Goal: Task Accomplishment & Management: Manage account settings

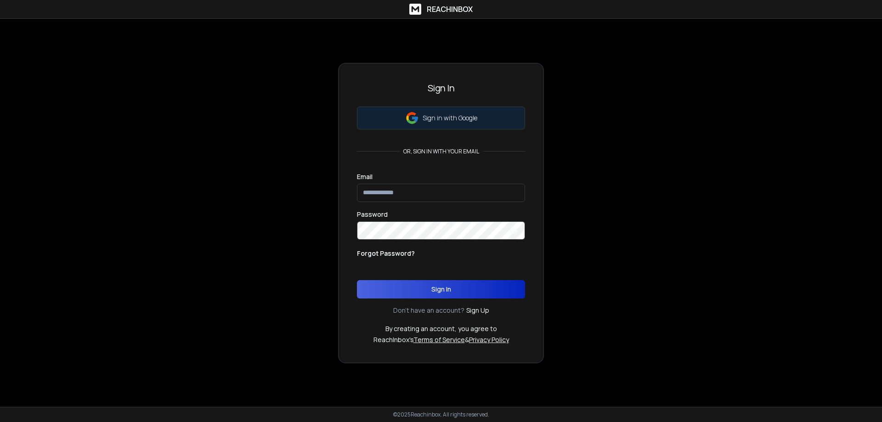
click at [434, 116] on p "Sign in with Google" at bounding box center [450, 117] width 55 height 9
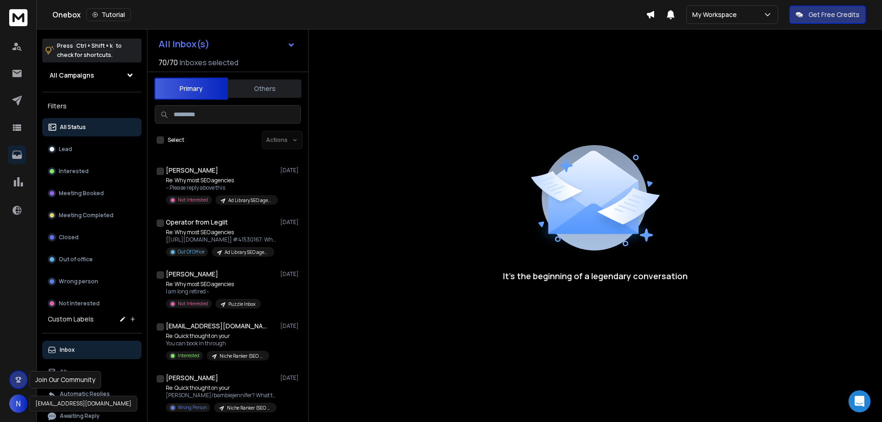
click at [18, 415] on div "N" at bounding box center [18, 211] width 37 height 422
click at [17, 409] on span "N" at bounding box center [18, 404] width 18 height 18
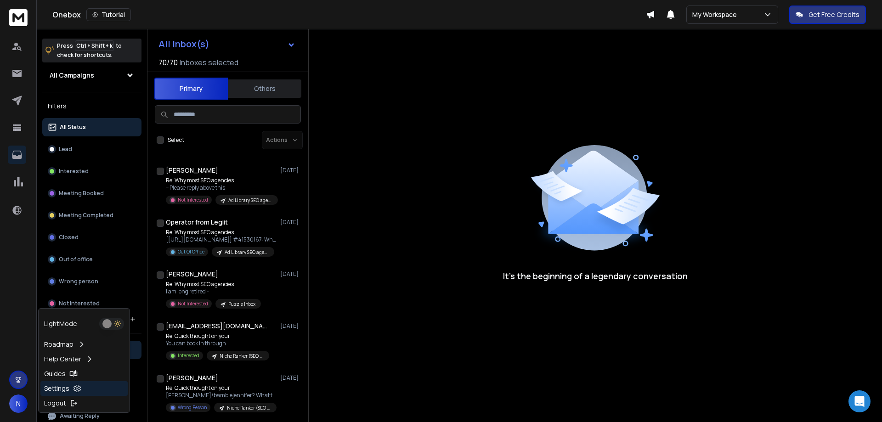
click at [62, 385] on p "Settings" at bounding box center [56, 388] width 25 height 9
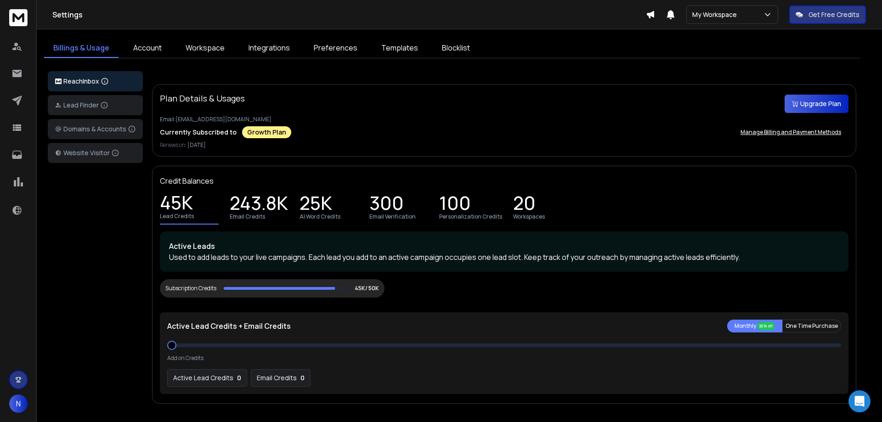
click at [204, 45] on link "Workspace" at bounding box center [204, 48] width 57 height 19
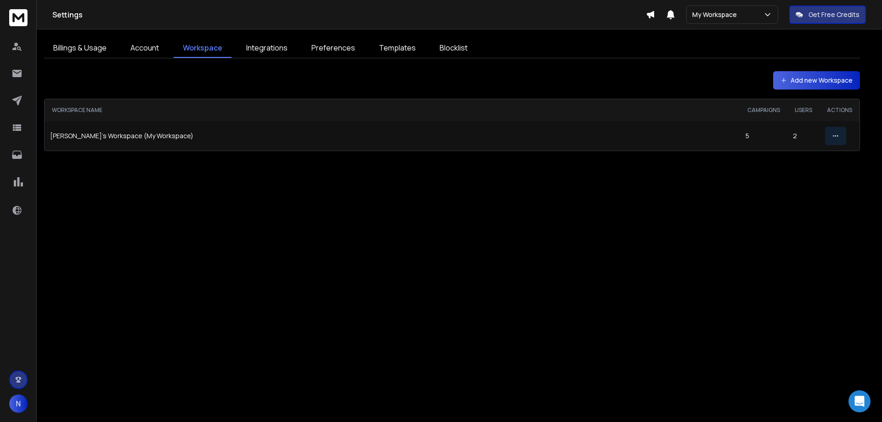
click at [828, 131] on button "button" at bounding box center [835, 136] width 21 height 18
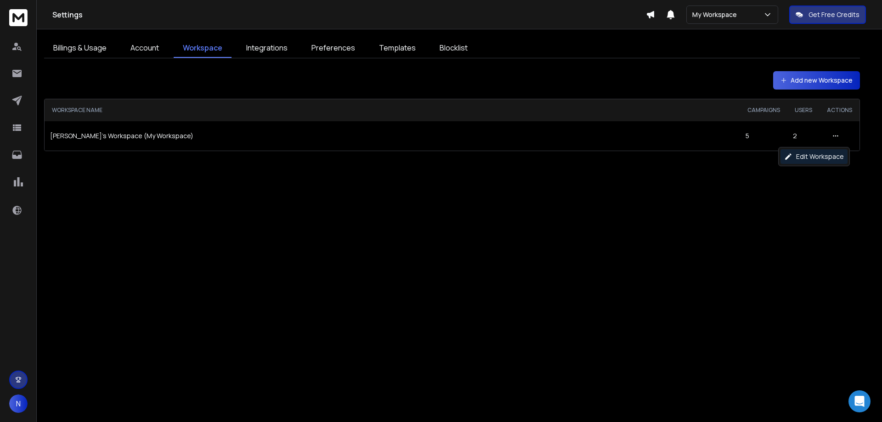
click at [806, 152] on div "Edit Workspace" at bounding box center [814, 156] width 67 height 15
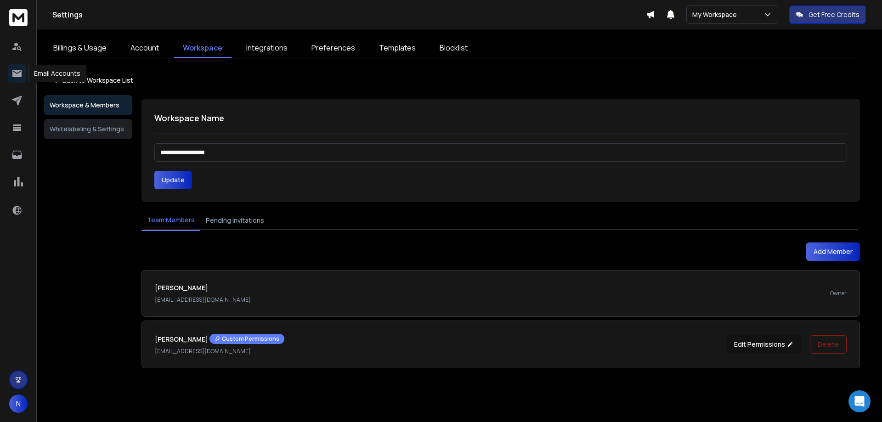
click at [10, 71] on link at bounding box center [17, 73] width 18 height 18
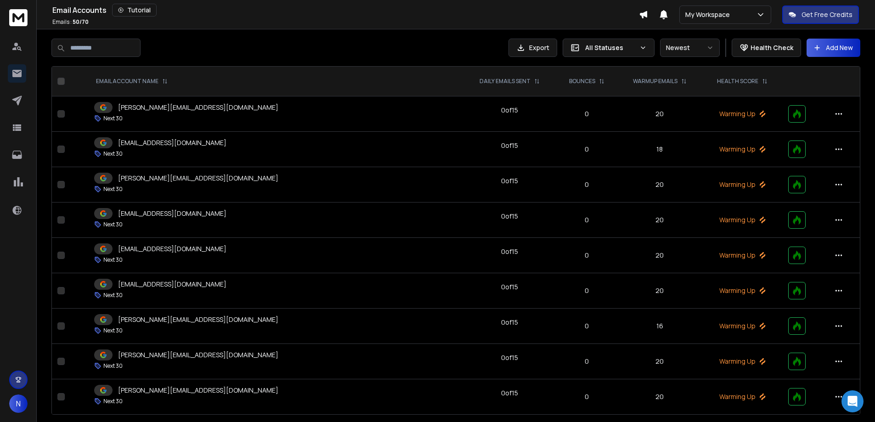
click at [818, 51] on button "Add New" at bounding box center [834, 48] width 54 height 18
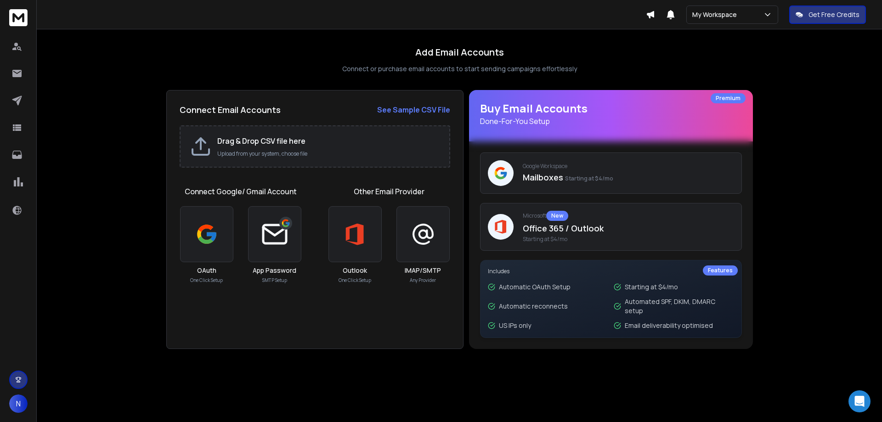
click at [423, 232] on circle at bounding box center [424, 235] width 8 height 8
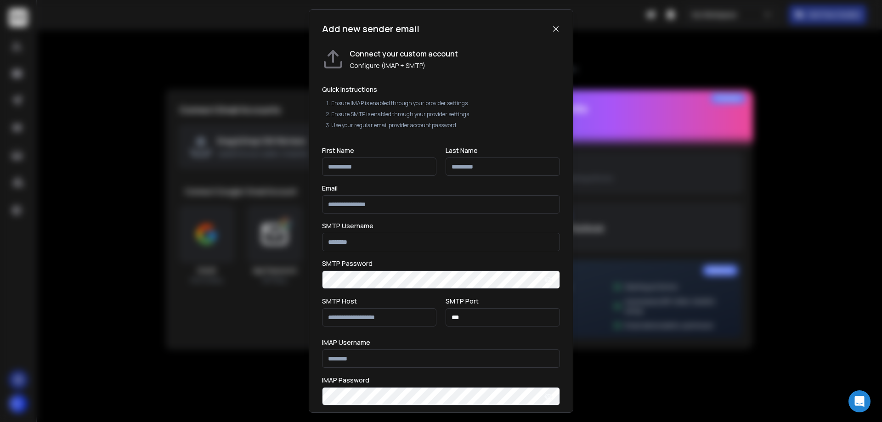
click at [394, 61] on p "Configure (IMAP + SMTP)" at bounding box center [404, 65] width 108 height 9
click at [556, 28] on icon at bounding box center [556, 29] width 8 height 8
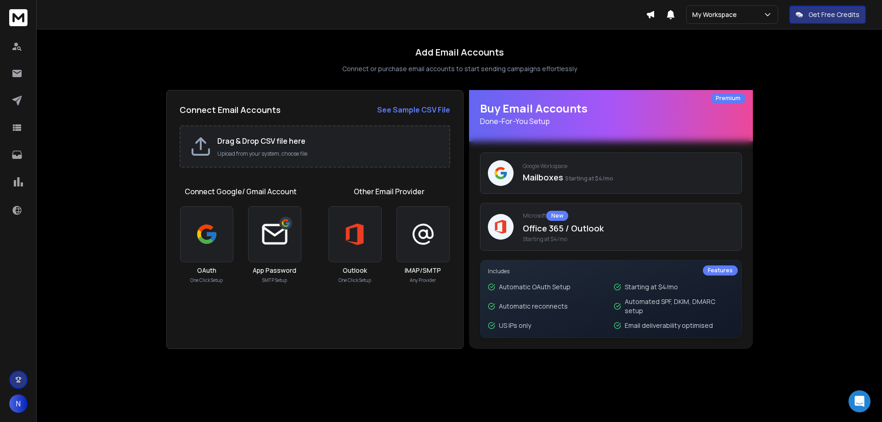
click at [412, 106] on strong "See Sample CSV File" at bounding box center [413, 110] width 73 height 10
click at [419, 238] on icon at bounding box center [423, 235] width 23 height 28
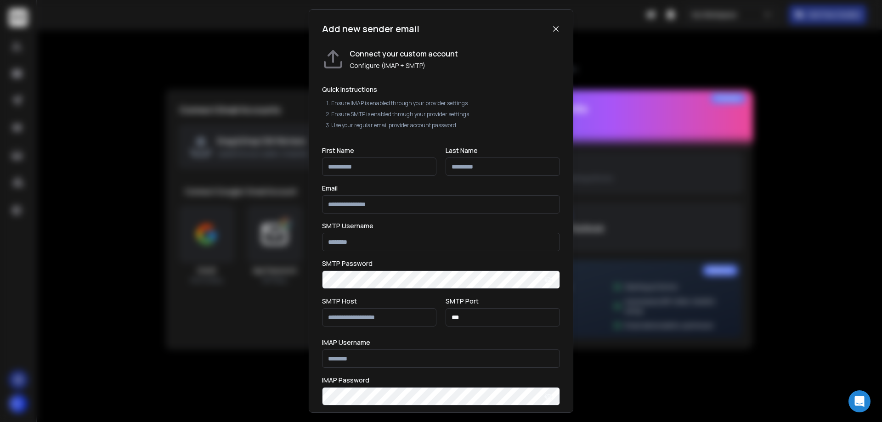
click at [345, 166] on input "text" at bounding box center [379, 167] width 114 height 18
type input "****"
click at [505, 162] on input "text" at bounding box center [503, 167] width 114 height 18
type input "*******"
click at [389, 204] on input "email" at bounding box center [441, 204] width 238 height 18
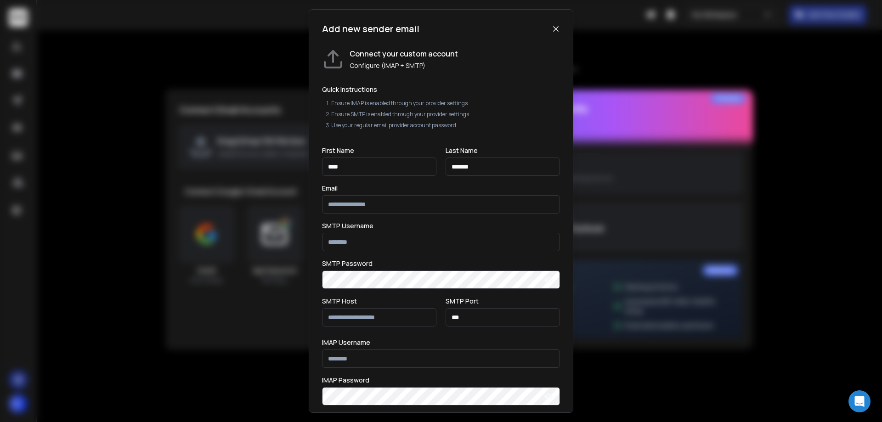
click at [554, 33] on icon at bounding box center [556, 29] width 8 height 8
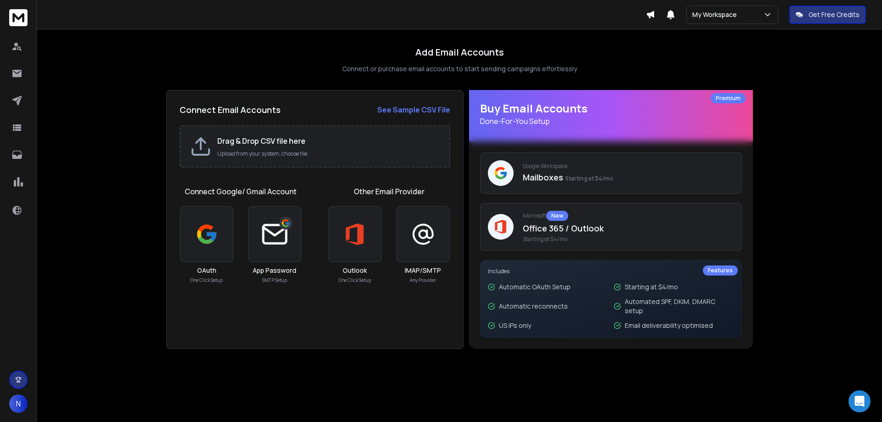
click at [6, 74] on div "N" at bounding box center [18, 211] width 37 height 422
click at [14, 72] on icon at bounding box center [16, 73] width 9 height 7
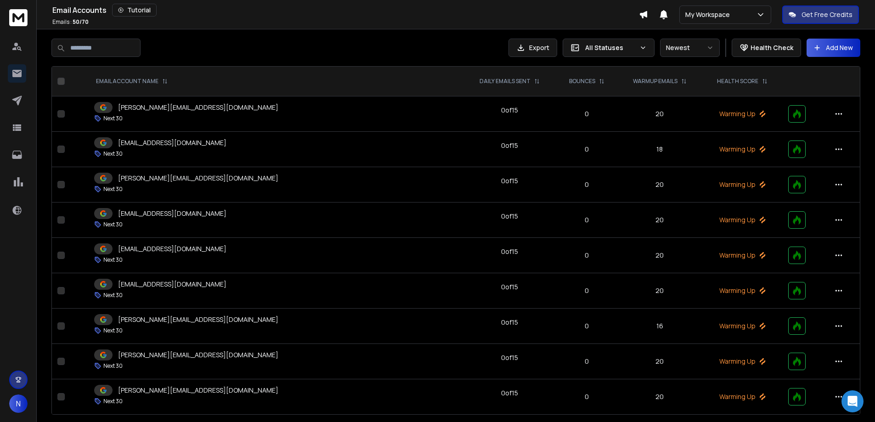
click at [815, 42] on button "Add New" at bounding box center [834, 48] width 54 height 18
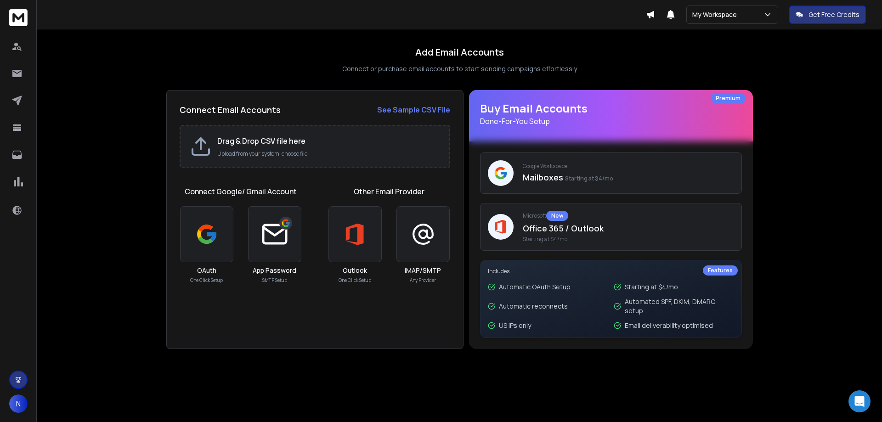
click at [402, 233] on div at bounding box center [423, 234] width 53 height 56
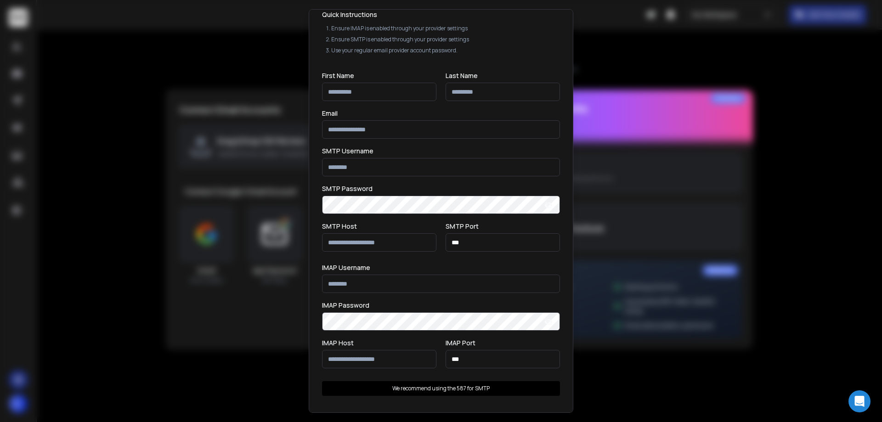
scroll to position [108, 0]
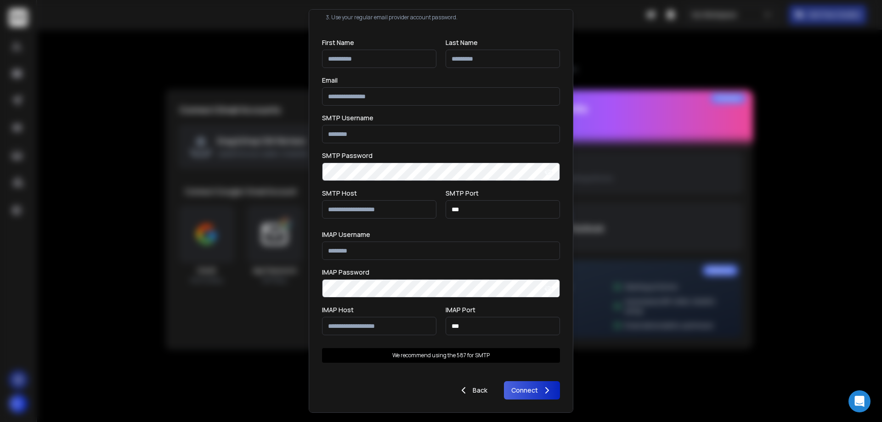
click at [603, 214] on div "Add new sender email Connect your custom account Configure (IMAP + SMTP) Quick …" at bounding box center [441, 211] width 882 height 422
click at [625, 82] on div "Add new sender email Connect your custom account Configure (IMAP + SMTP) Quick …" at bounding box center [441, 211] width 882 height 422
click at [475, 388] on button "Back" at bounding box center [473, 390] width 44 height 18
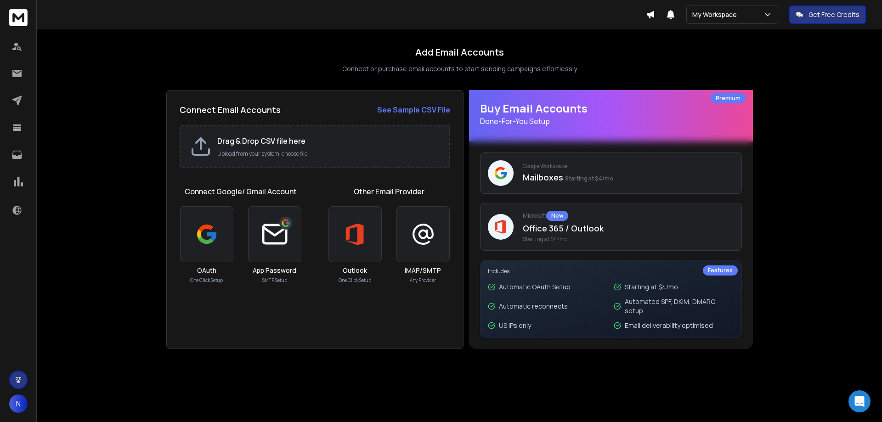
click at [407, 112] on strong "See Sample CSV File" at bounding box center [413, 110] width 73 height 10
click at [422, 234] on icon at bounding box center [423, 235] width 23 height 28
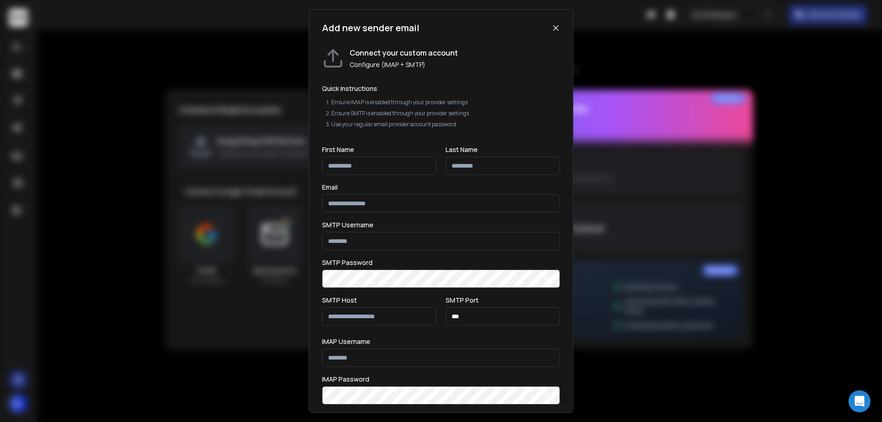
scroll to position [0, 0]
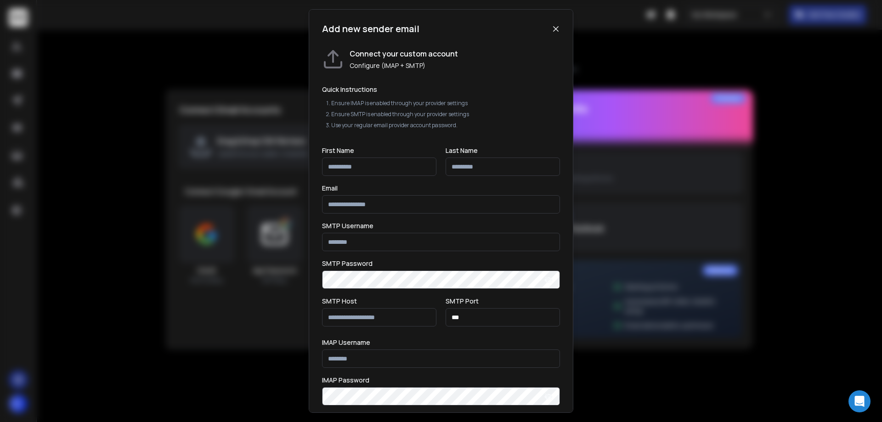
click at [560, 28] on icon at bounding box center [556, 29] width 8 height 8
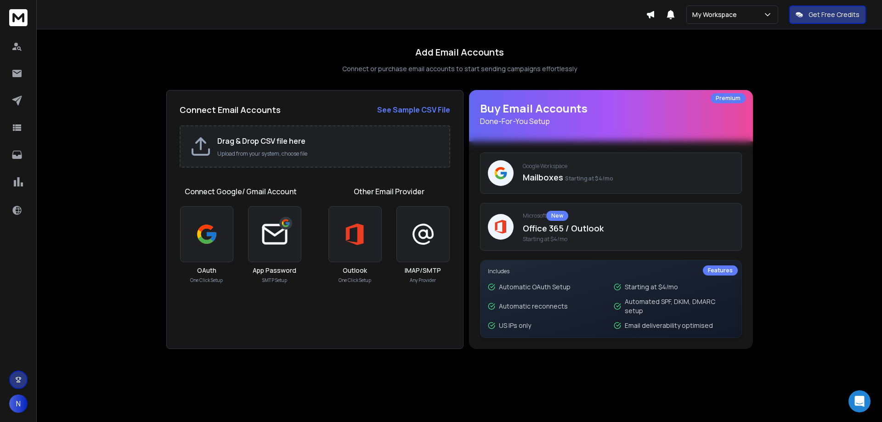
click at [420, 228] on icon at bounding box center [423, 235] width 23 height 28
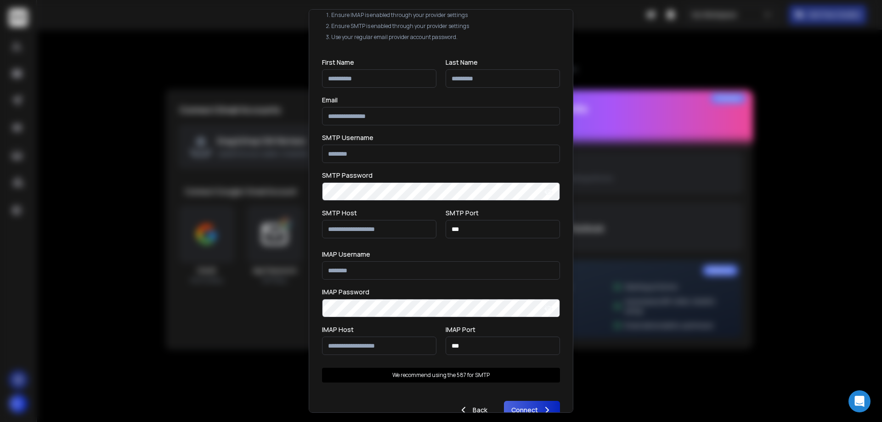
scroll to position [92, 0]
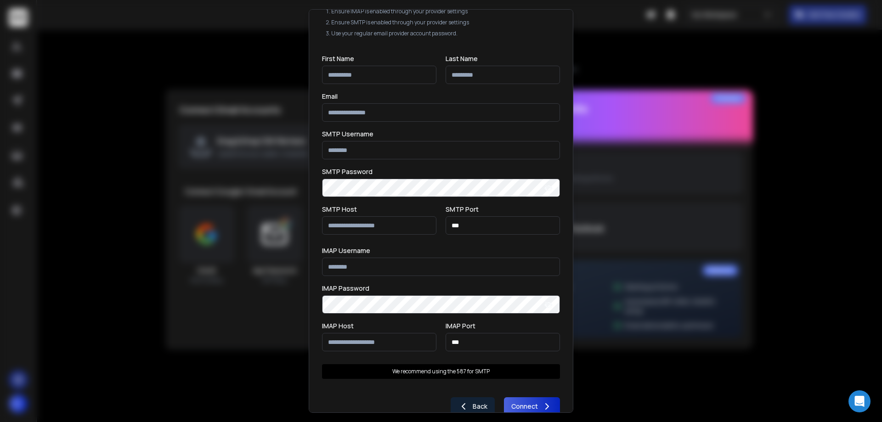
click at [486, 409] on button "Back" at bounding box center [473, 406] width 44 height 18
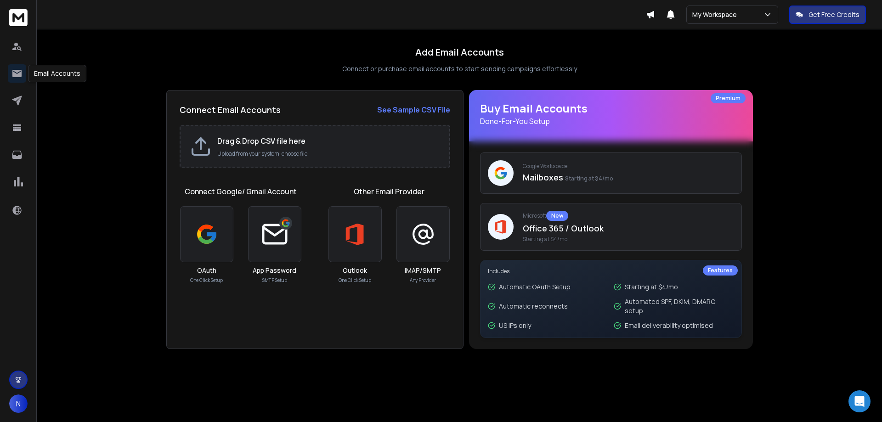
click at [19, 73] on icon at bounding box center [16, 73] width 9 height 7
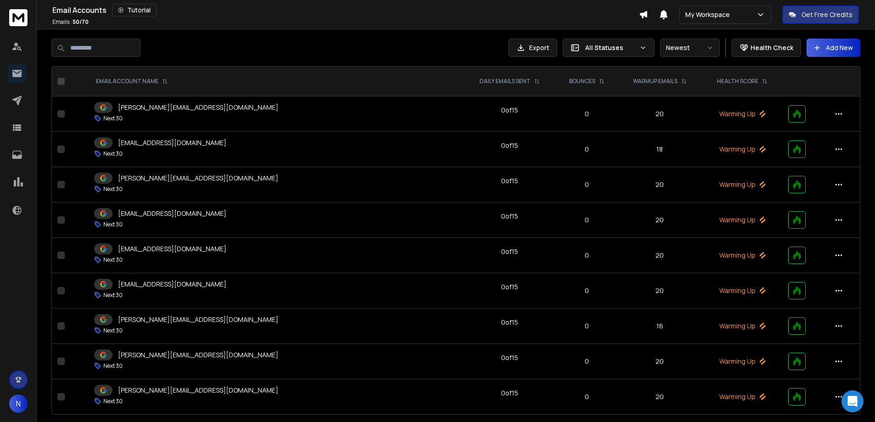
click at [246, 108] on div "[PERSON_NAME][EMAIL_ADDRESS][DOMAIN_NAME]" at bounding box center [275, 107] width 363 height 11
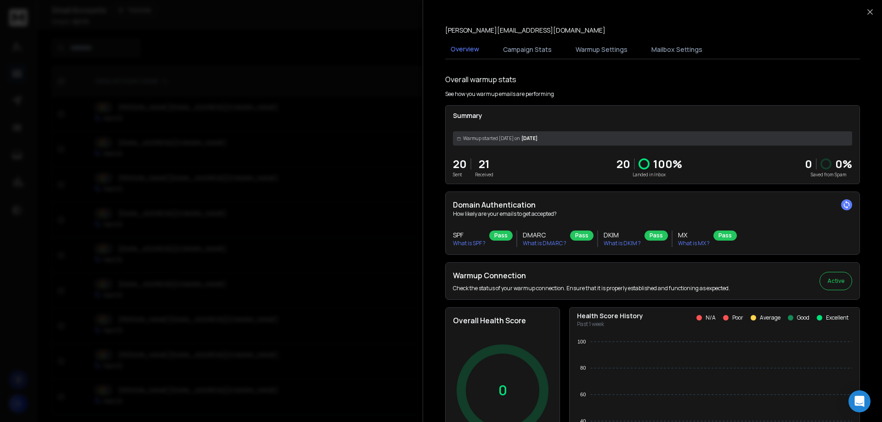
click at [701, 43] on button "Mailbox Settings" at bounding box center [677, 50] width 62 height 20
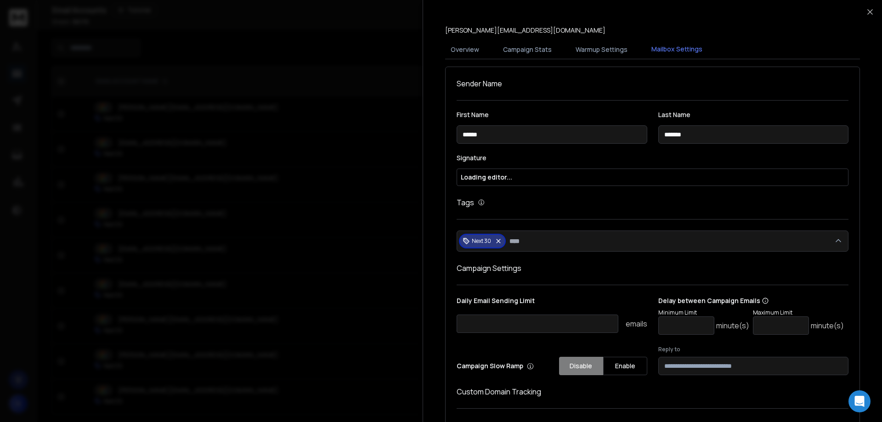
click at [596, 48] on button "Warmup Settings" at bounding box center [601, 50] width 63 height 20
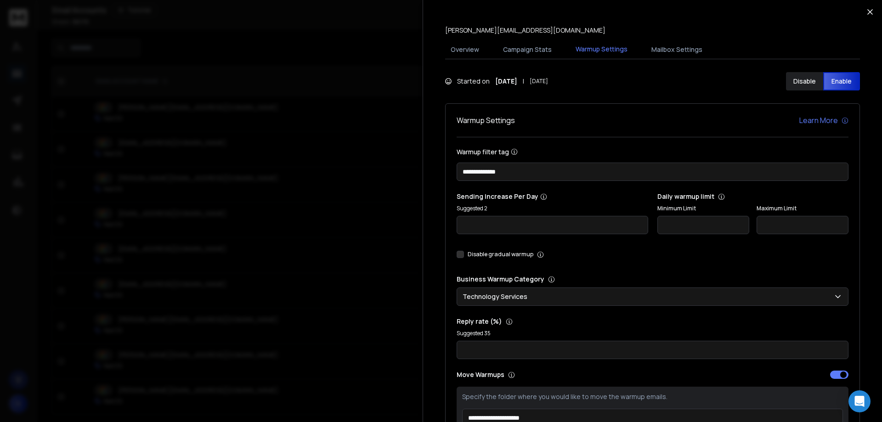
click at [866, 11] on icon "button" at bounding box center [870, 11] width 9 height 9
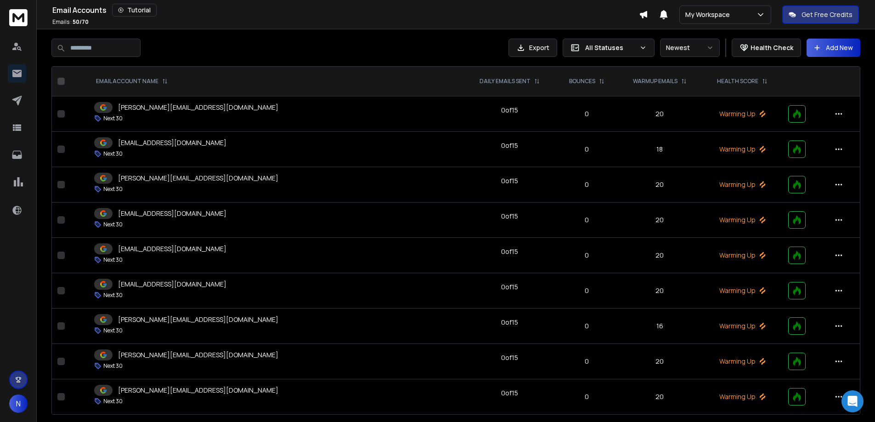
click at [463, 107] on td "0 of 15" at bounding box center [509, 108] width 92 height 24
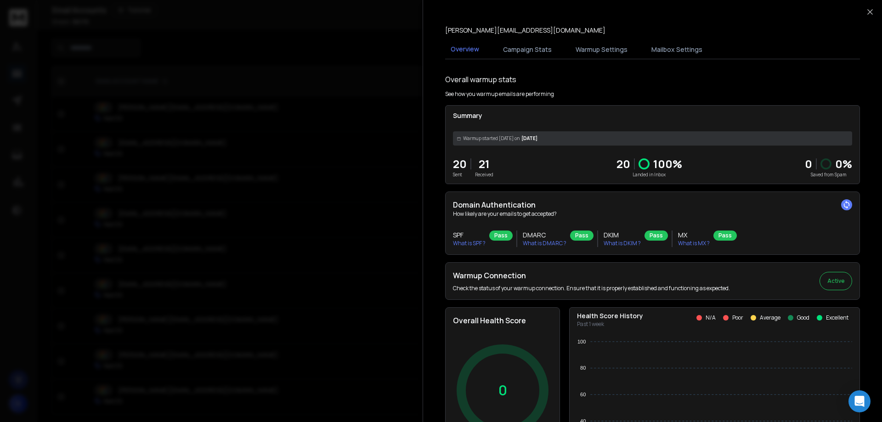
click at [664, 45] on button "Mailbox Settings" at bounding box center [677, 50] width 62 height 20
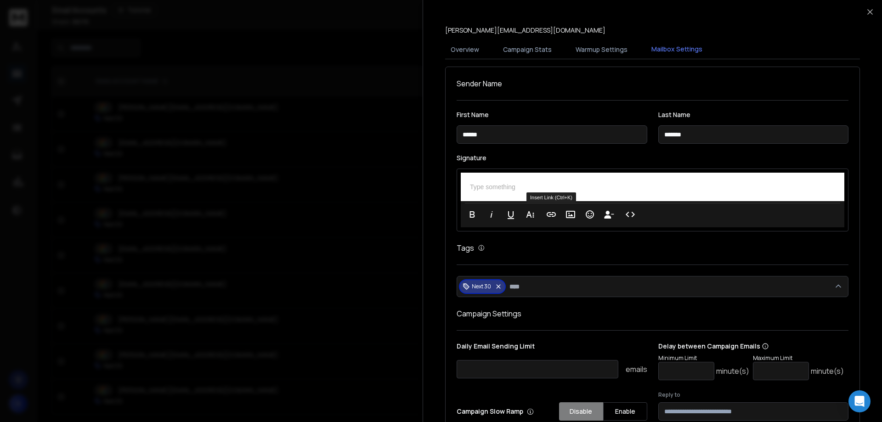
scroll to position [128, 0]
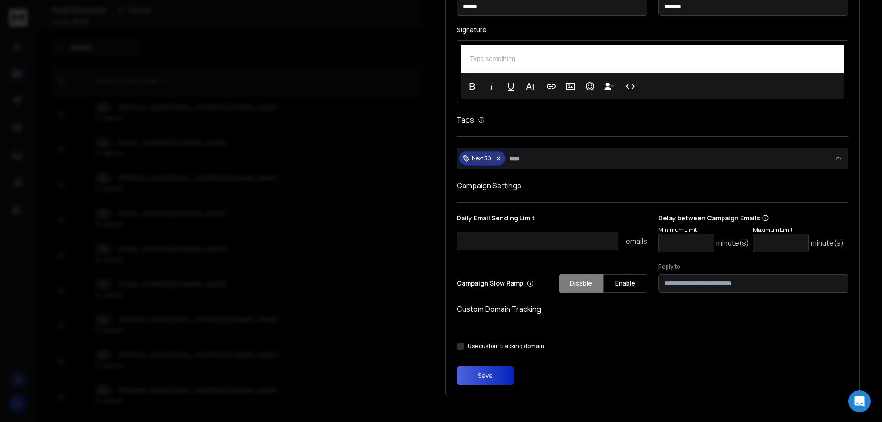
click at [459, 346] on button "Reply to" at bounding box center [460, 346] width 7 height 7
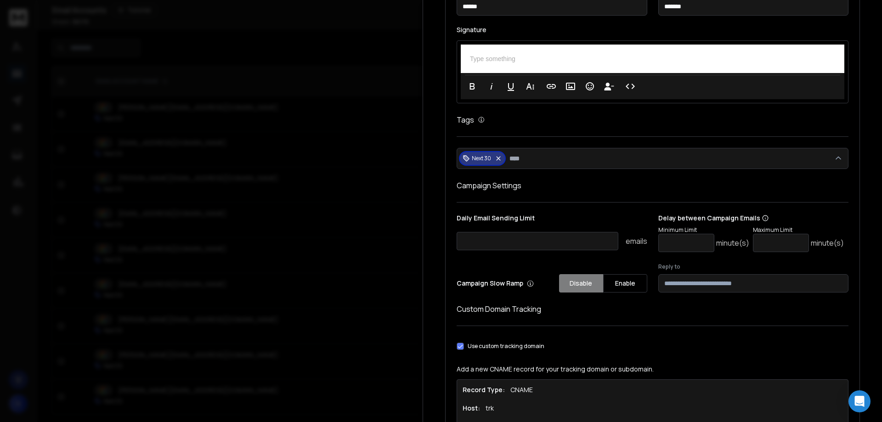
scroll to position [220, 0]
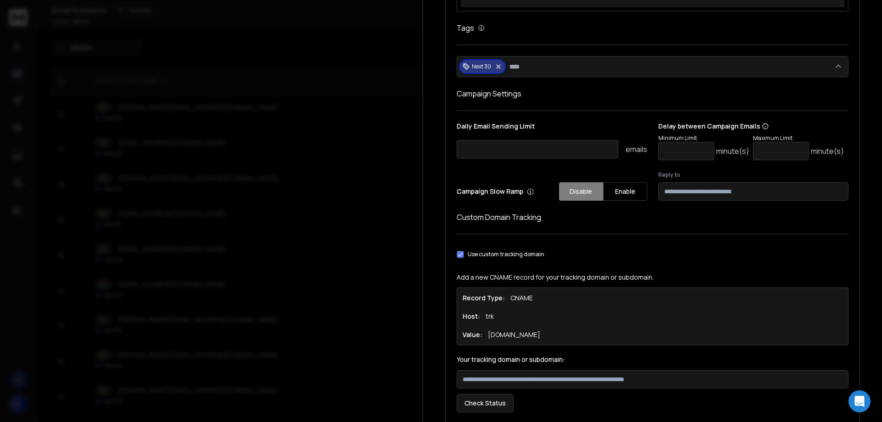
drag, startPoint x: 535, startPoint y: 333, endPoint x: 488, endPoint y: 337, distance: 46.6
click at [488, 337] on div "Value: [DOMAIN_NAME]" at bounding box center [653, 334] width 380 height 9
copy p "[DOMAIN_NAME]"
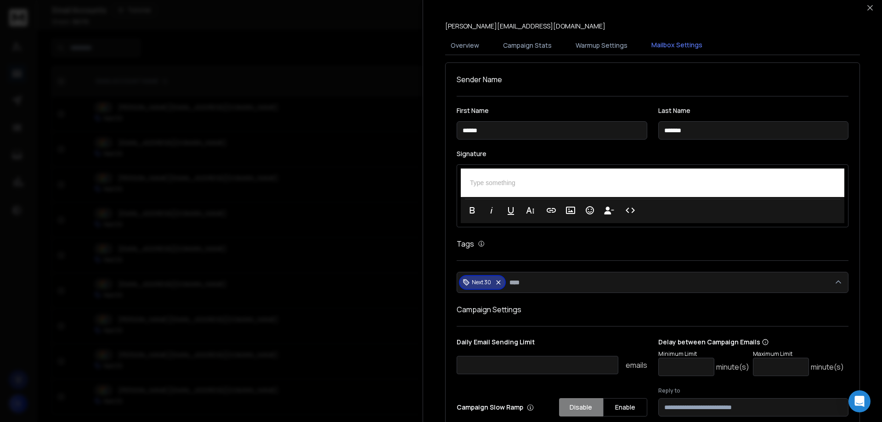
scroll to position [0, 0]
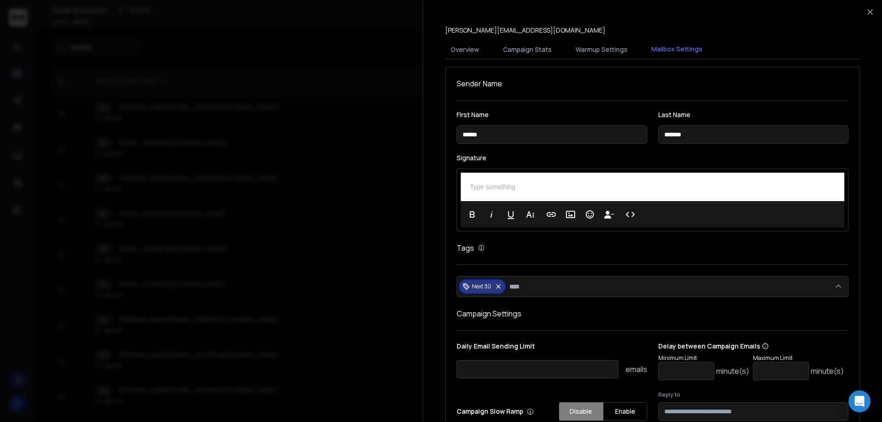
click at [870, 8] on icon "button" at bounding box center [870, 11] width 9 height 9
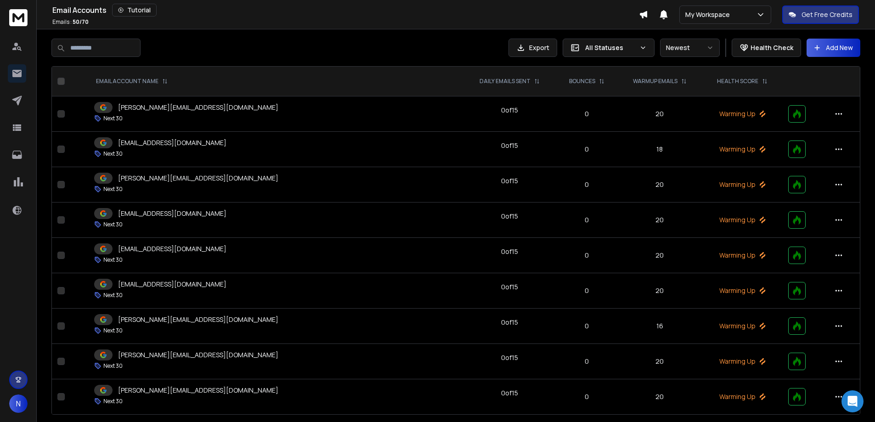
click at [836, 44] on button "Add New" at bounding box center [834, 48] width 54 height 18
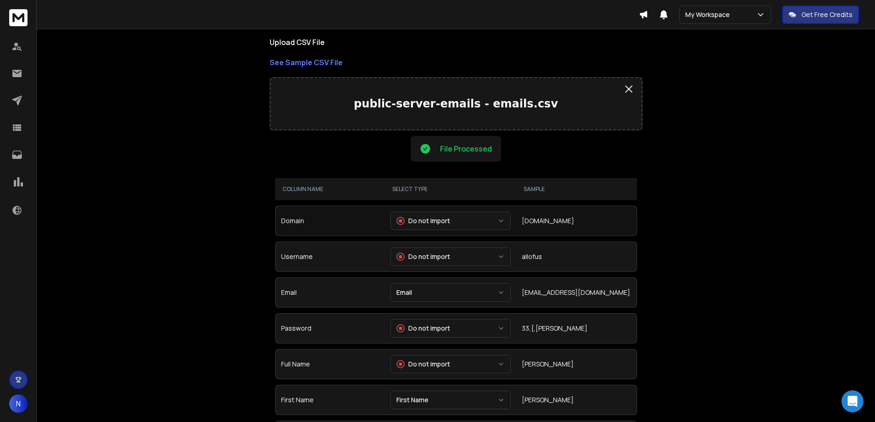
click at [473, 229] on button "Do not import" at bounding box center [451, 221] width 120 height 18
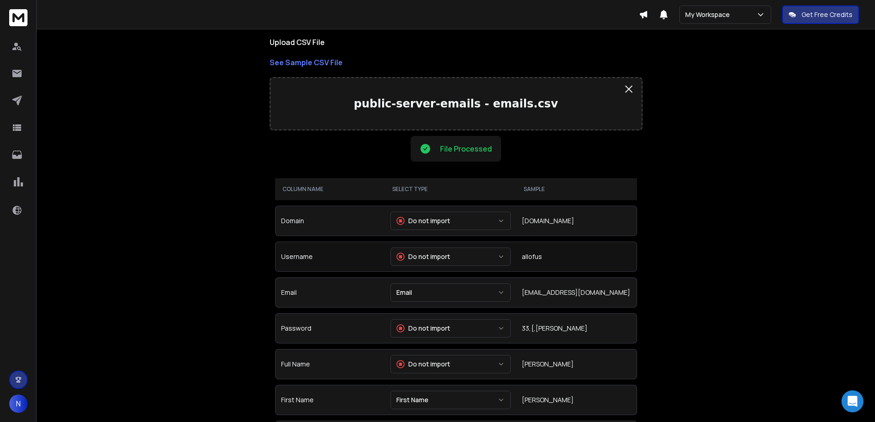
click at [466, 255] on button "Do not import" at bounding box center [451, 257] width 120 height 18
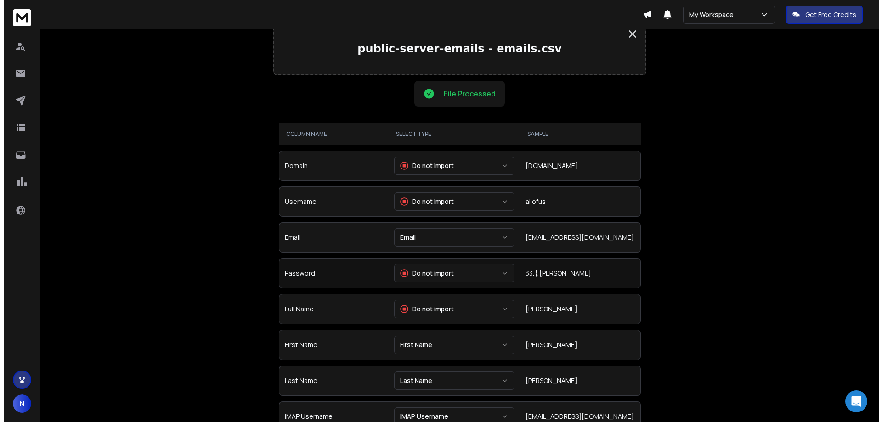
scroll to position [184, 0]
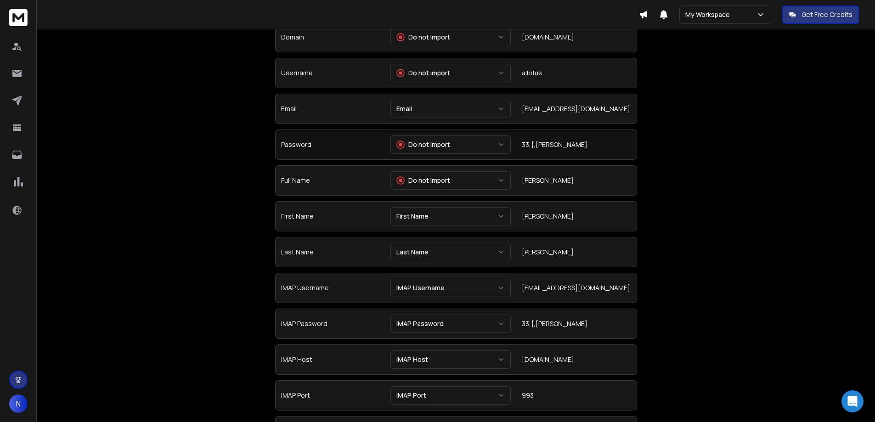
click at [461, 142] on button "Do not import" at bounding box center [451, 145] width 120 height 18
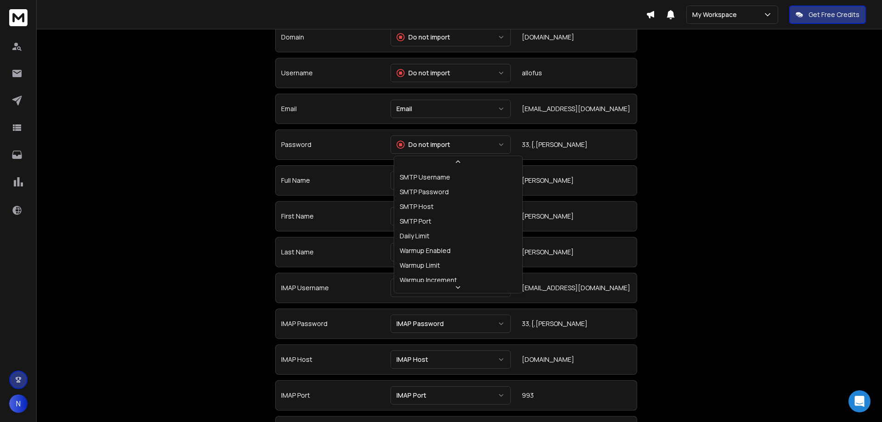
scroll to position [0, 0]
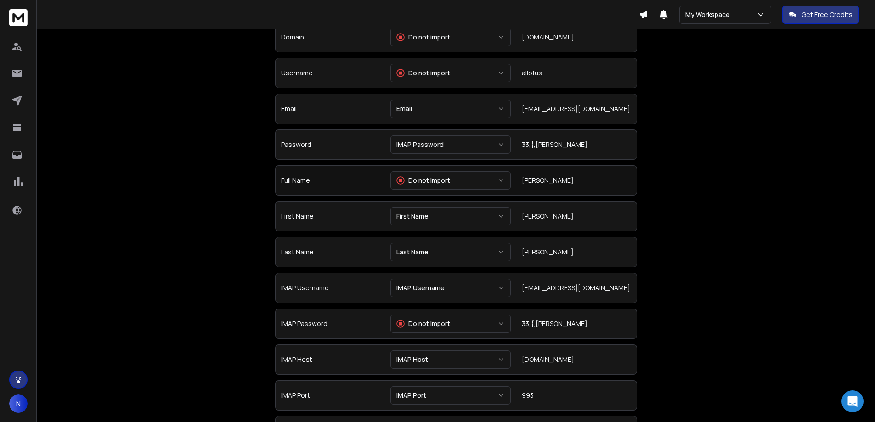
click at [437, 183] on div "Do not import" at bounding box center [424, 180] width 54 height 9
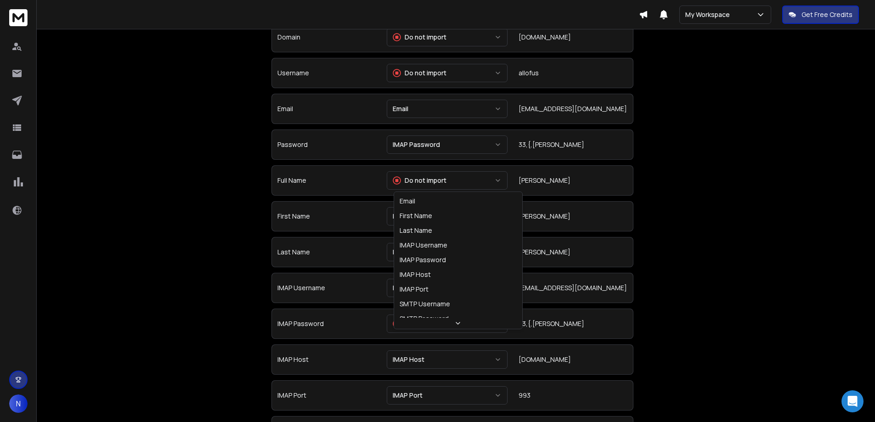
click at [475, 326] on button "Do not import" at bounding box center [447, 324] width 120 height 18
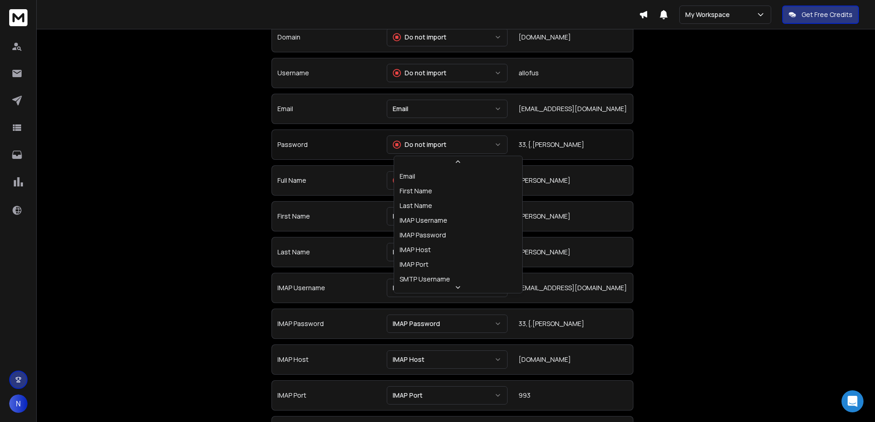
click at [428, 142] on div "Do not import" at bounding box center [420, 144] width 54 height 9
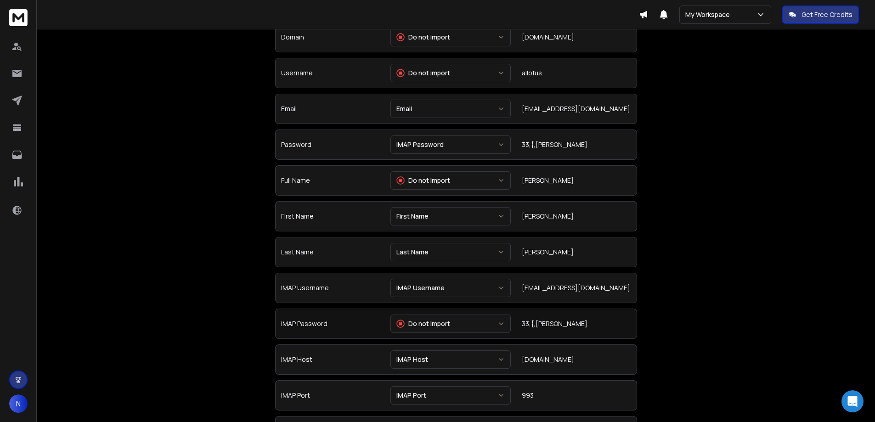
click at [438, 321] on div "Do not import" at bounding box center [424, 323] width 54 height 9
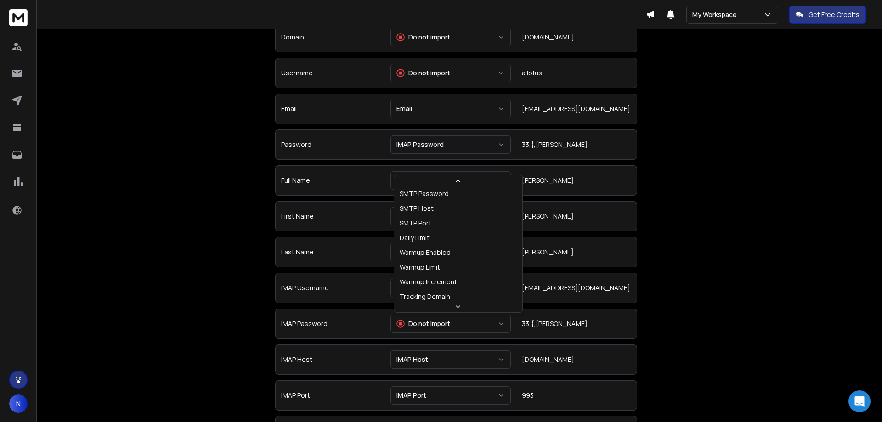
scroll to position [104, 0]
click at [431, 321] on div "Do not import" at bounding box center [424, 323] width 54 height 9
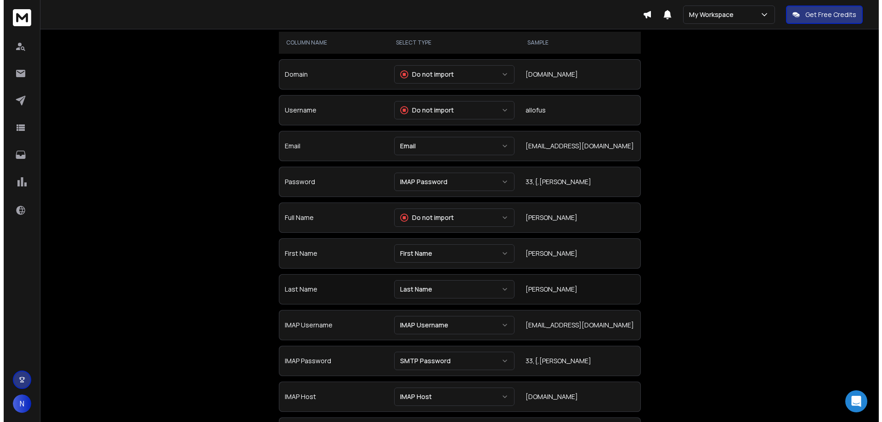
scroll to position [92, 0]
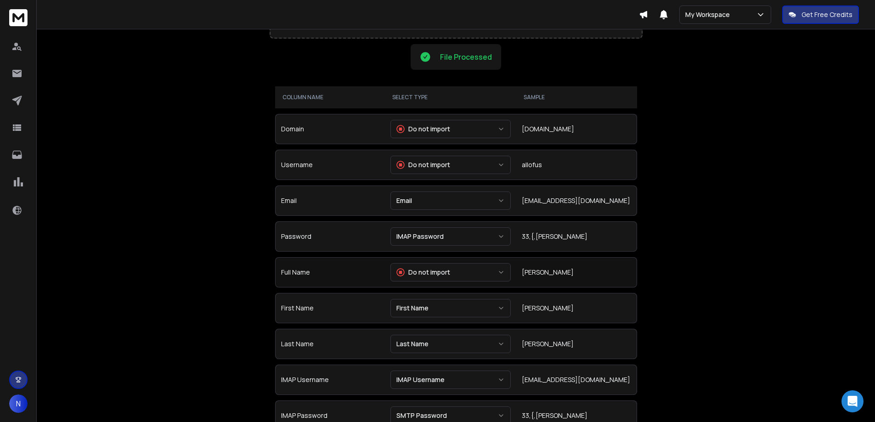
click at [447, 275] on div "Do not import" at bounding box center [424, 272] width 54 height 9
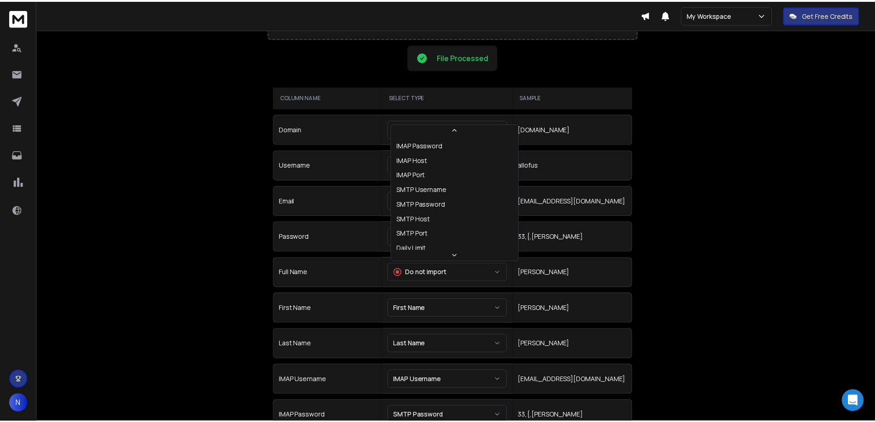
scroll to position [0, 0]
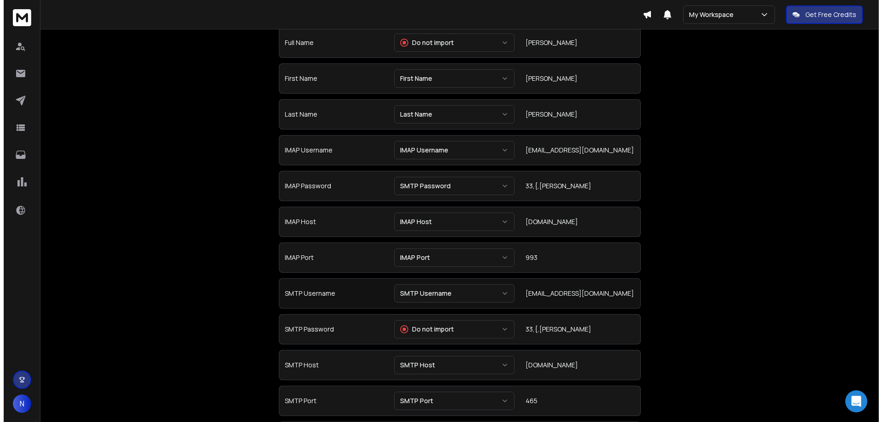
scroll to position [368, 0]
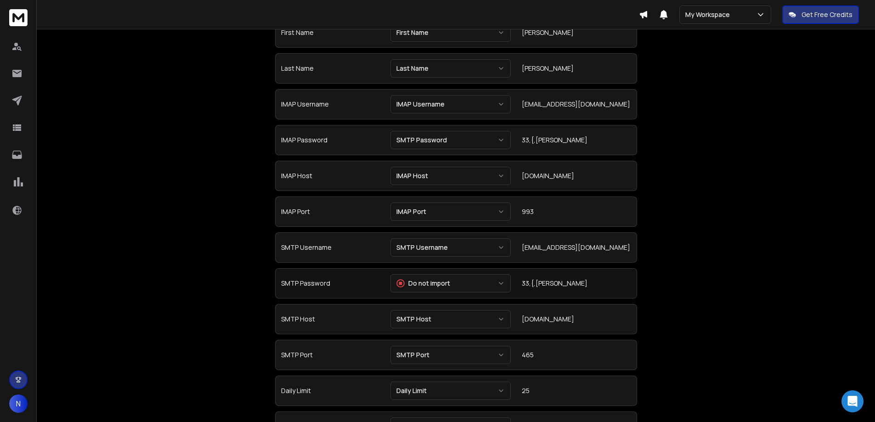
click at [462, 283] on button "Do not import" at bounding box center [451, 283] width 120 height 18
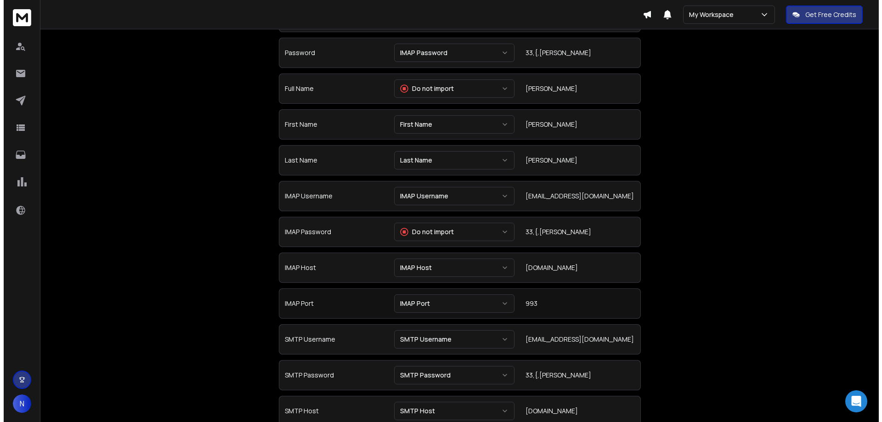
scroll to position [230, 0]
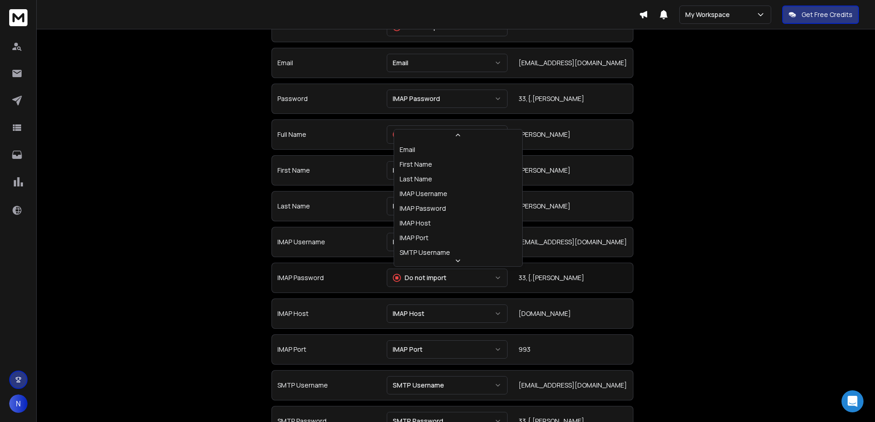
click at [422, 276] on div "Do not import" at bounding box center [420, 277] width 54 height 9
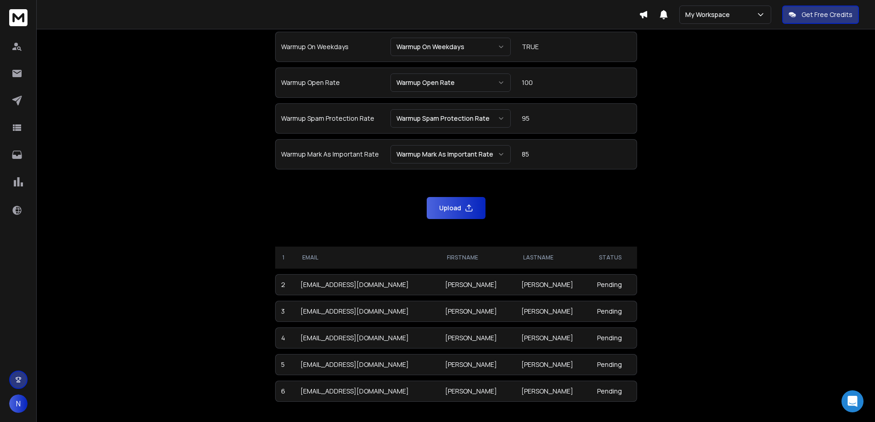
scroll to position [896, 0]
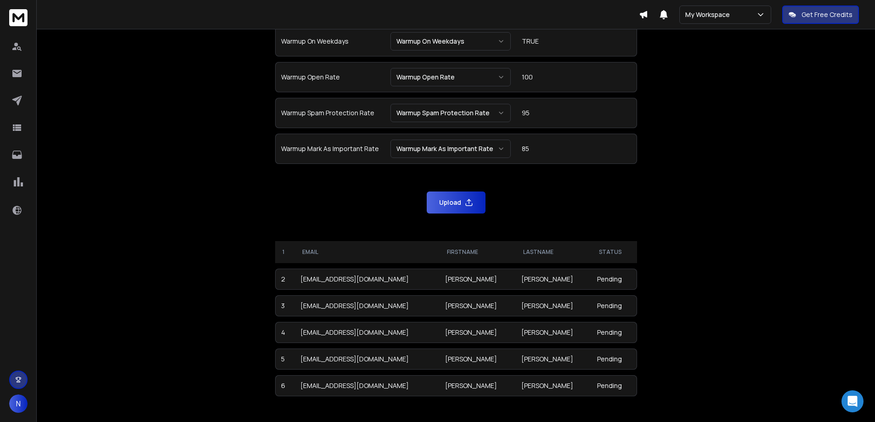
click at [449, 199] on p "Upload" at bounding box center [450, 202] width 22 height 9
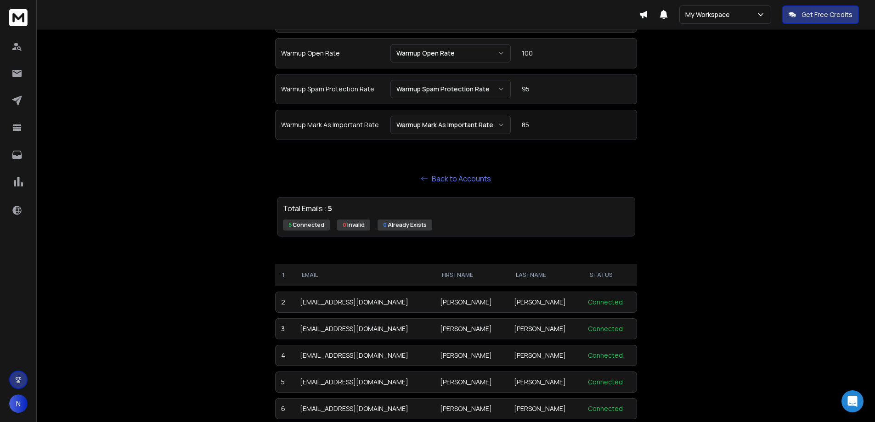
scroll to position [943, 0]
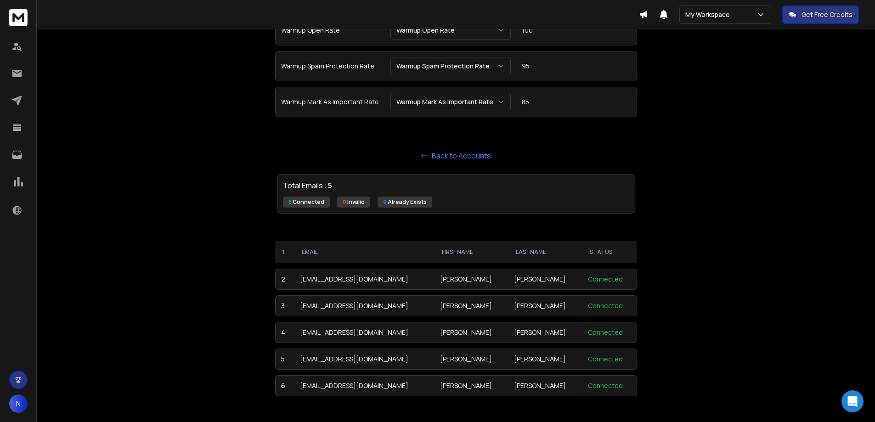
click at [443, 155] on p "Back to Accounts" at bounding box center [461, 155] width 59 height 11
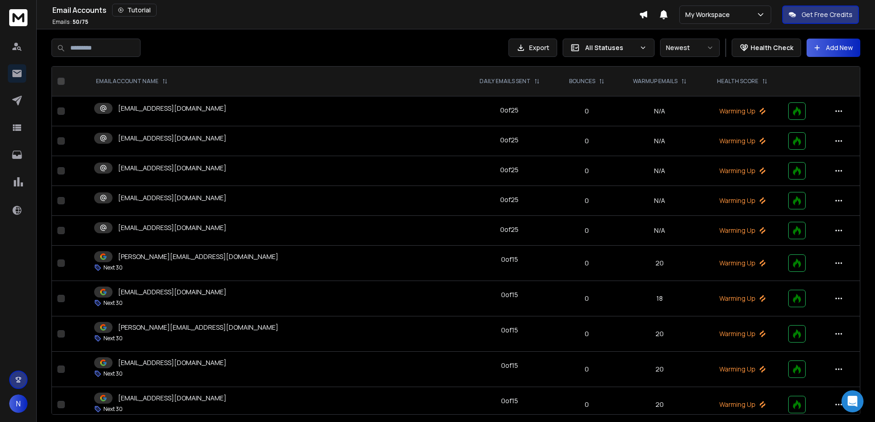
click at [63, 113] on button "button" at bounding box center [60, 111] width 7 height 7
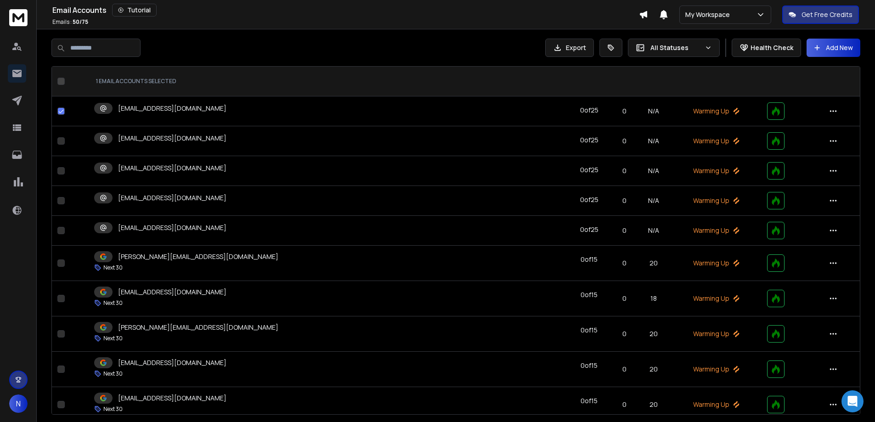
click at [60, 144] on button "button" at bounding box center [60, 140] width 7 height 7
click at [59, 172] on button "button" at bounding box center [60, 170] width 7 height 7
click at [59, 201] on button "button" at bounding box center [60, 200] width 7 height 7
click at [59, 232] on button "button" at bounding box center [60, 230] width 7 height 7
click at [664, 45] on p "Actions" at bounding box center [657, 47] width 23 height 9
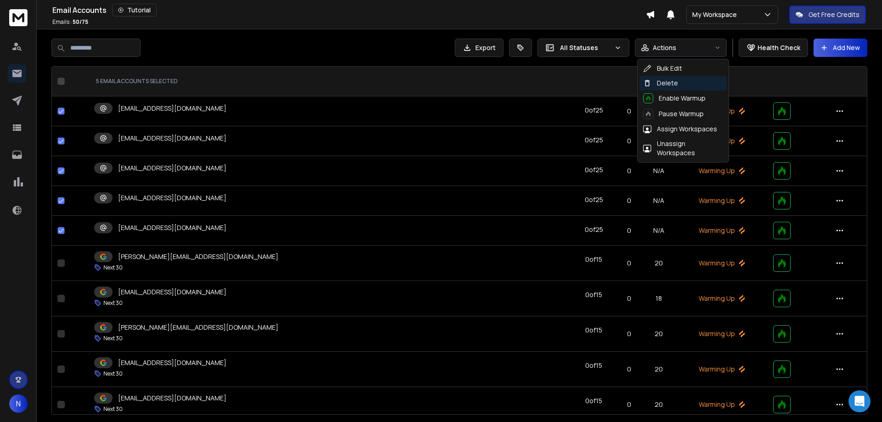
click at [664, 79] on div "Delete" at bounding box center [660, 83] width 35 height 9
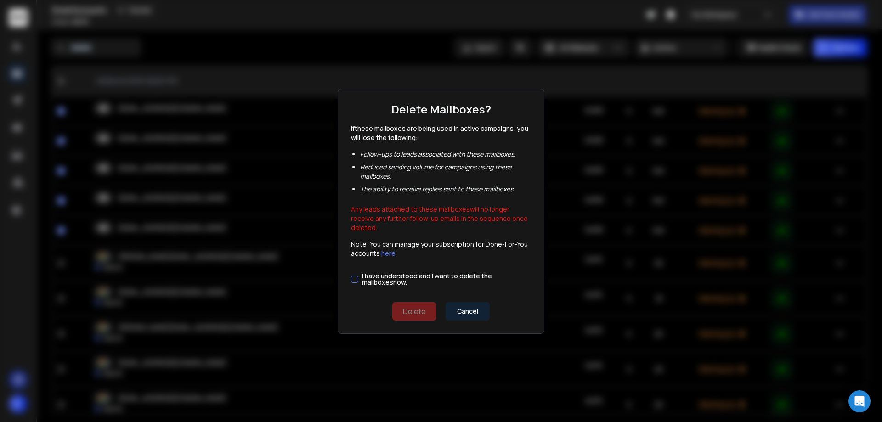
click at [350, 274] on div "Delete Mailboxes? If these mailboxes are being used in active campaigns, you wi…" at bounding box center [441, 211] width 207 height 245
click at [356, 276] on button "I have understood and I want to delete the mailbox es now." at bounding box center [354, 279] width 7 height 7
click at [410, 303] on button "Delete" at bounding box center [414, 311] width 44 height 18
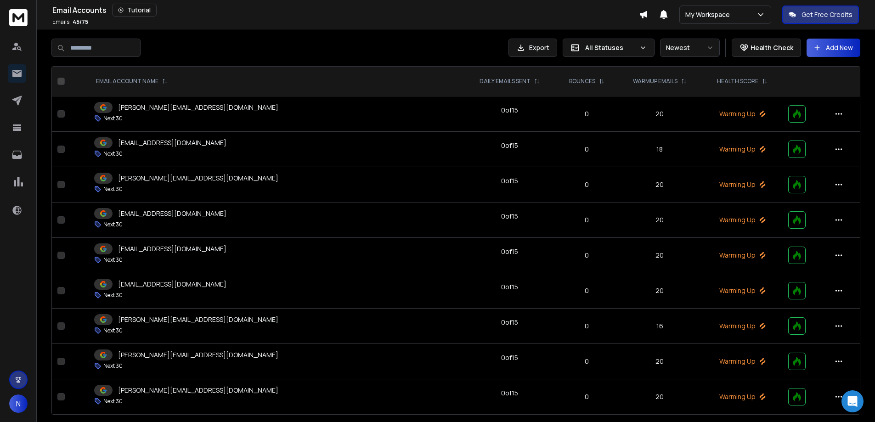
click at [834, 42] on button "Add New" at bounding box center [834, 48] width 54 height 18
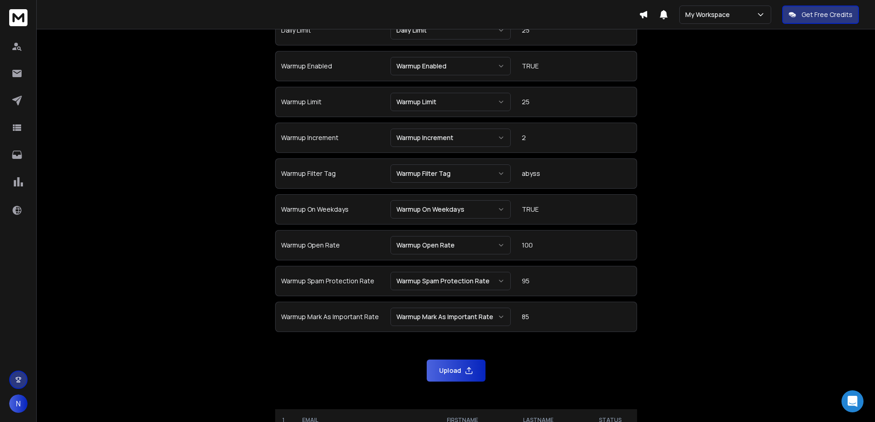
scroll to position [827, 0]
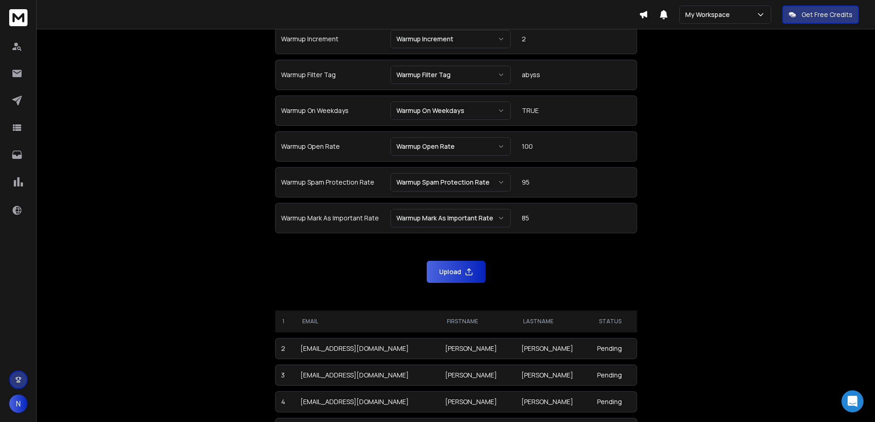
click at [447, 272] on p "Upload" at bounding box center [450, 271] width 22 height 9
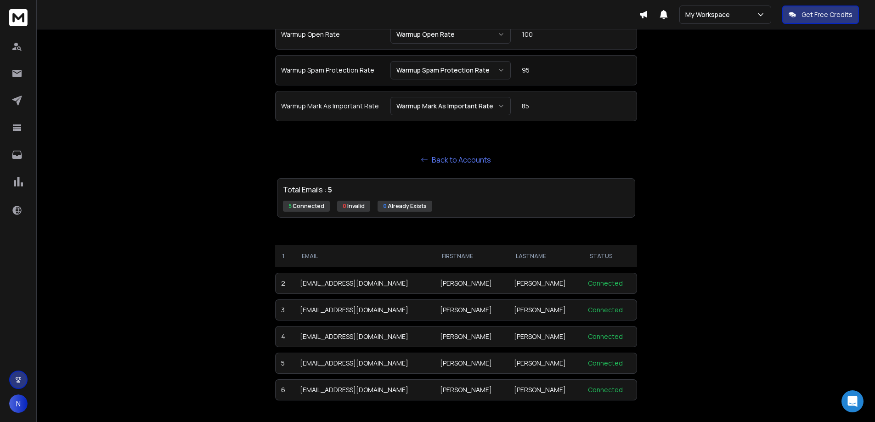
scroll to position [943, 0]
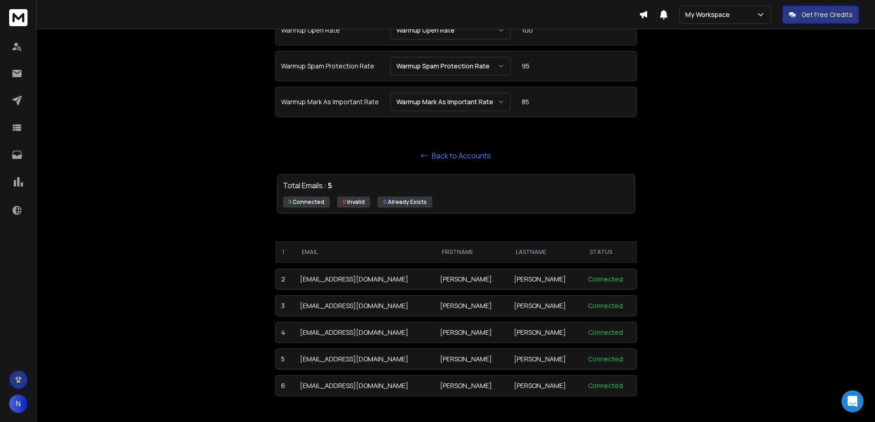
click at [467, 153] on p "Back to Accounts" at bounding box center [461, 155] width 59 height 11
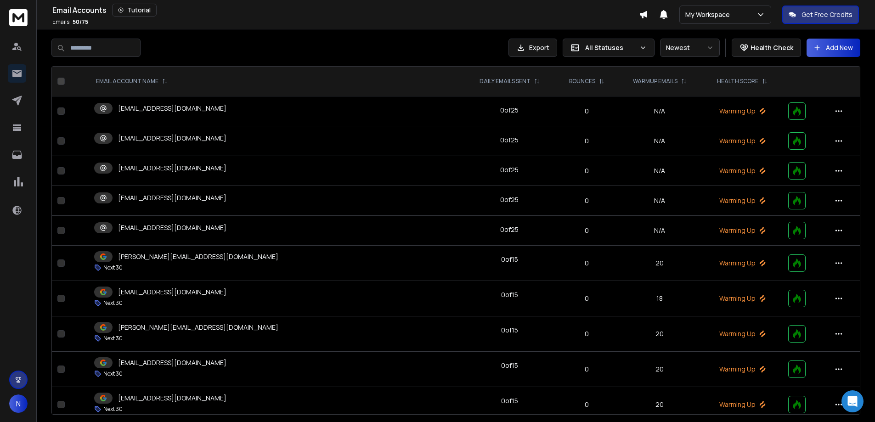
click at [61, 112] on button "button" at bounding box center [60, 111] width 7 height 7
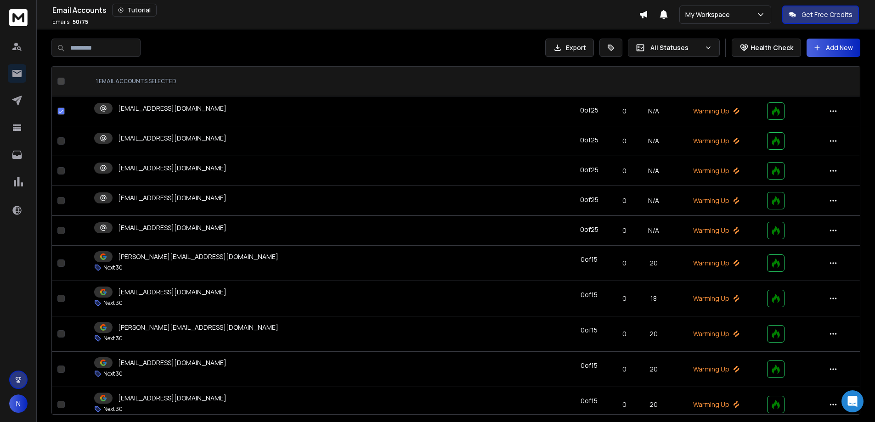
click at [63, 142] on button "button" at bounding box center [60, 140] width 7 height 7
click at [64, 166] on td at bounding box center [70, 171] width 37 height 30
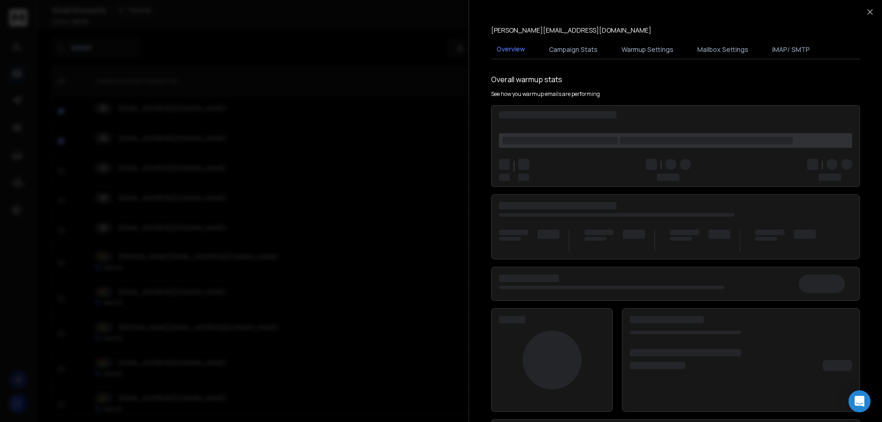
click at [61, 199] on div at bounding box center [441, 211] width 882 height 422
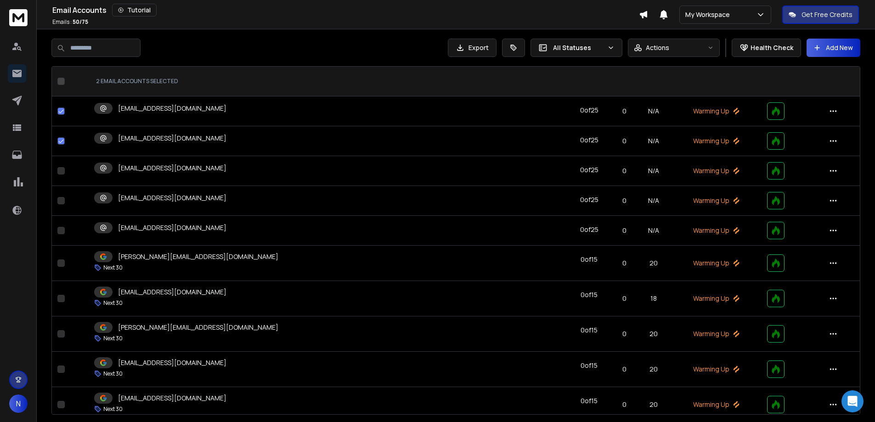
click at [58, 172] on button "button" at bounding box center [60, 170] width 7 height 7
click at [62, 199] on button "button" at bounding box center [60, 200] width 7 height 7
click at [63, 227] on button "button" at bounding box center [60, 230] width 7 height 7
click at [661, 50] on p "Actions" at bounding box center [657, 47] width 23 height 9
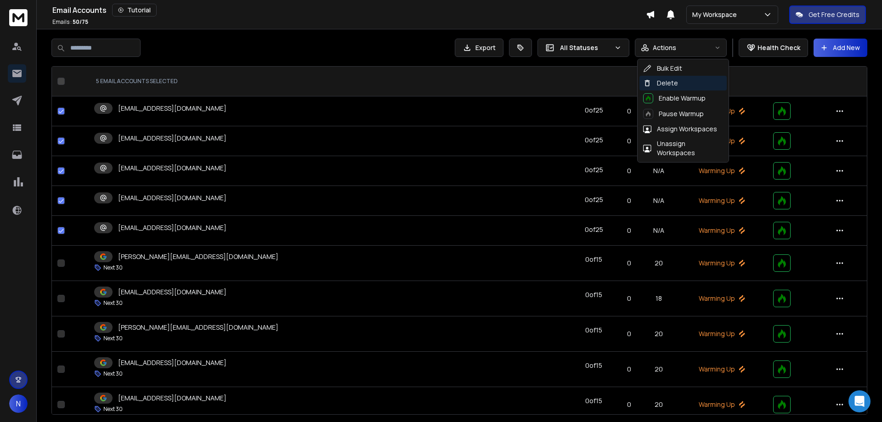
click at [662, 83] on div "Delete" at bounding box center [660, 83] width 35 height 9
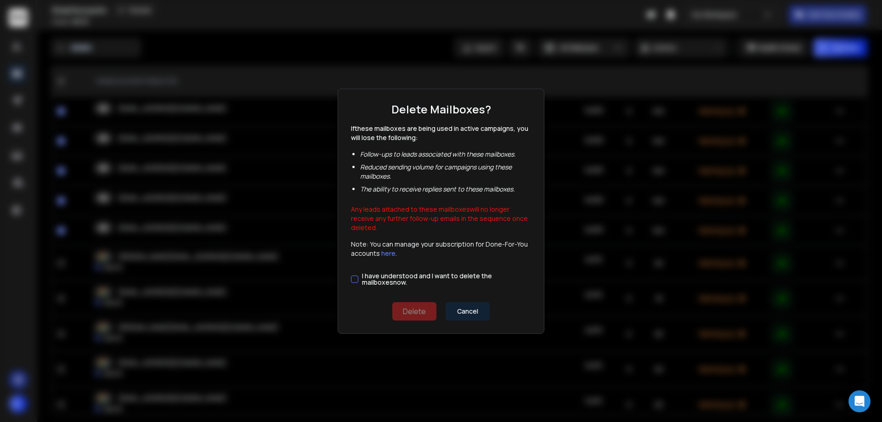
click at [382, 276] on label "I have understood and I want to delete the mailbox es now." at bounding box center [446, 279] width 169 height 13
click at [358, 276] on button "I have understood and I want to delete the mailbox es now." at bounding box center [354, 279] width 7 height 7
click at [404, 305] on button "Delete" at bounding box center [414, 311] width 44 height 18
